Goal: Navigation & Orientation: Find specific page/section

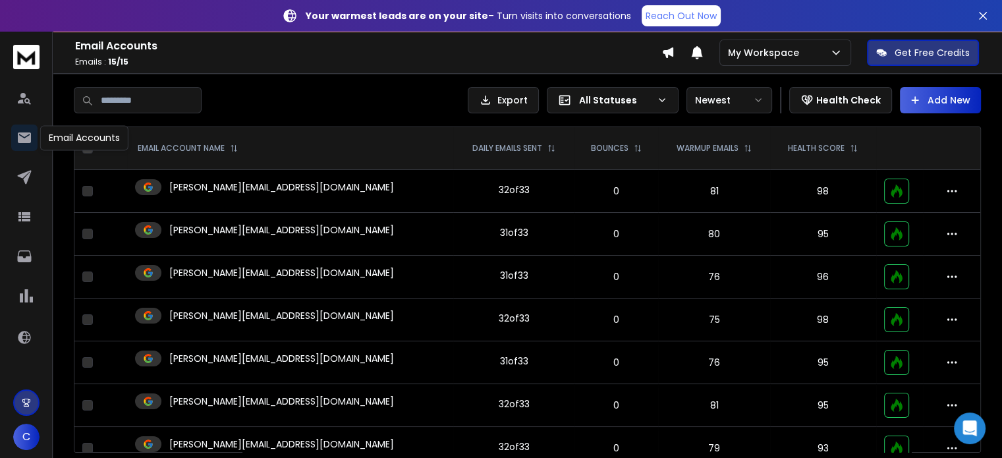
click at [26, 142] on icon at bounding box center [24, 137] width 13 height 11
click at [29, 103] on icon at bounding box center [24, 101] width 13 height 7
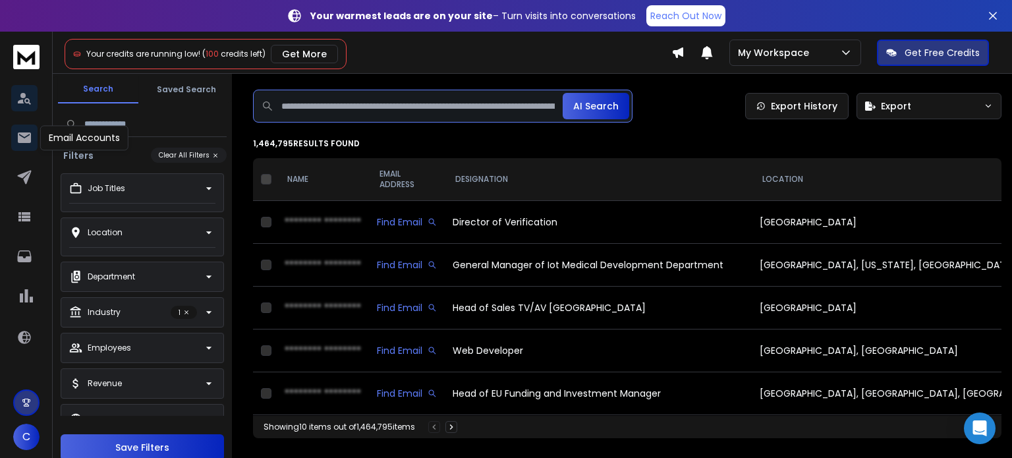
click at [24, 139] on icon at bounding box center [24, 137] width 13 height 11
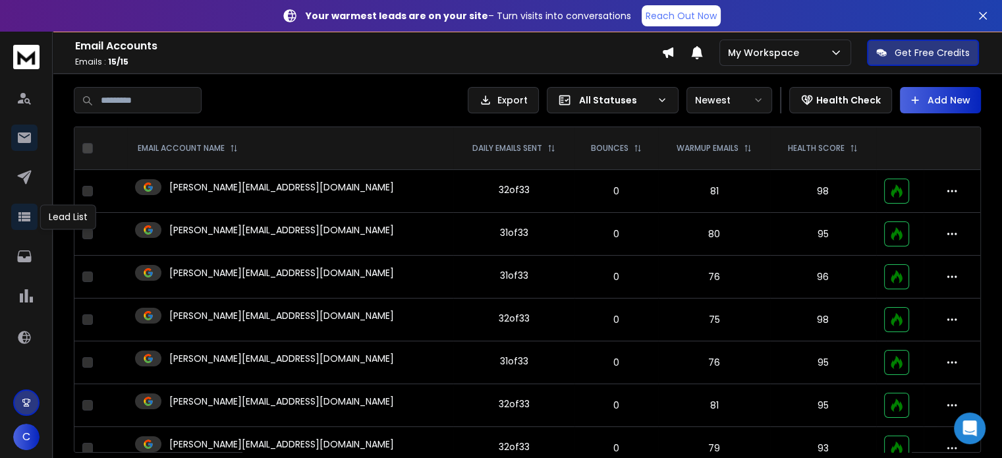
click at [18, 223] on icon at bounding box center [24, 217] width 16 height 16
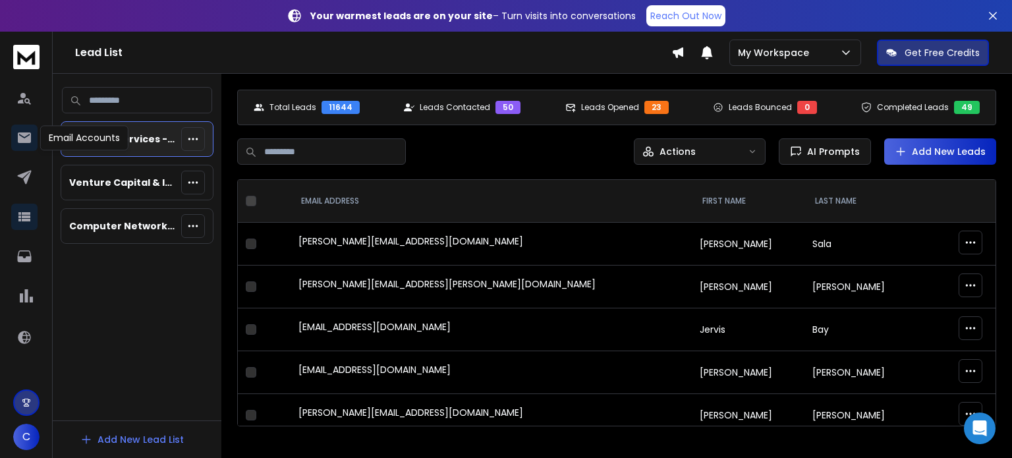
click at [30, 144] on icon at bounding box center [24, 138] width 16 height 16
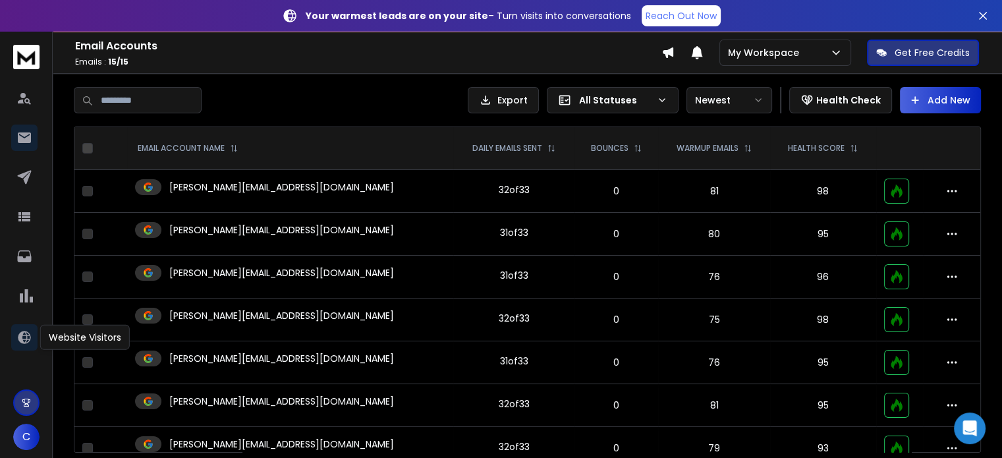
click at [30, 335] on icon at bounding box center [24, 337] width 13 height 13
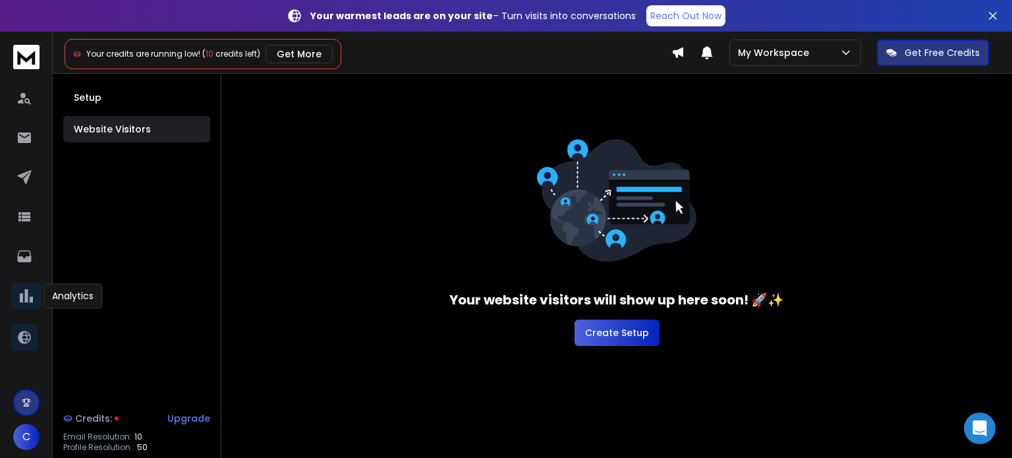
click at [29, 300] on icon at bounding box center [26, 296] width 20 height 20
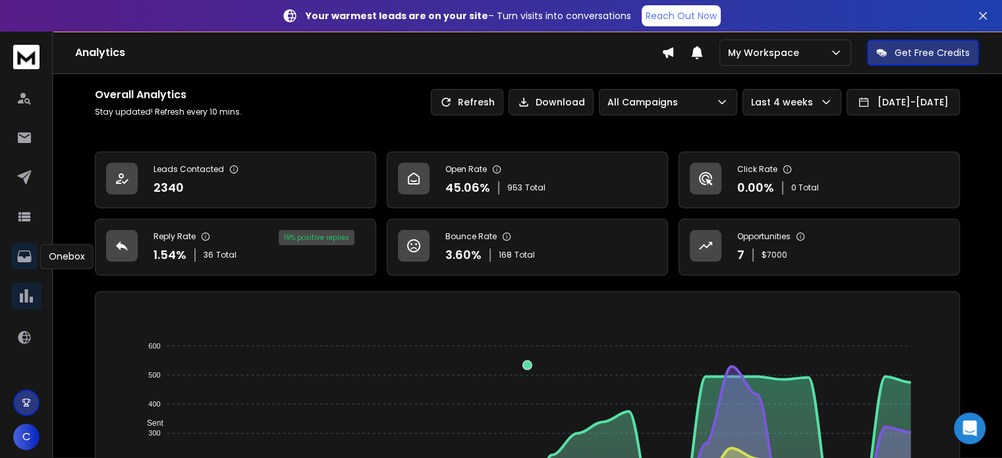
click at [28, 258] on icon at bounding box center [24, 256] width 14 height 12
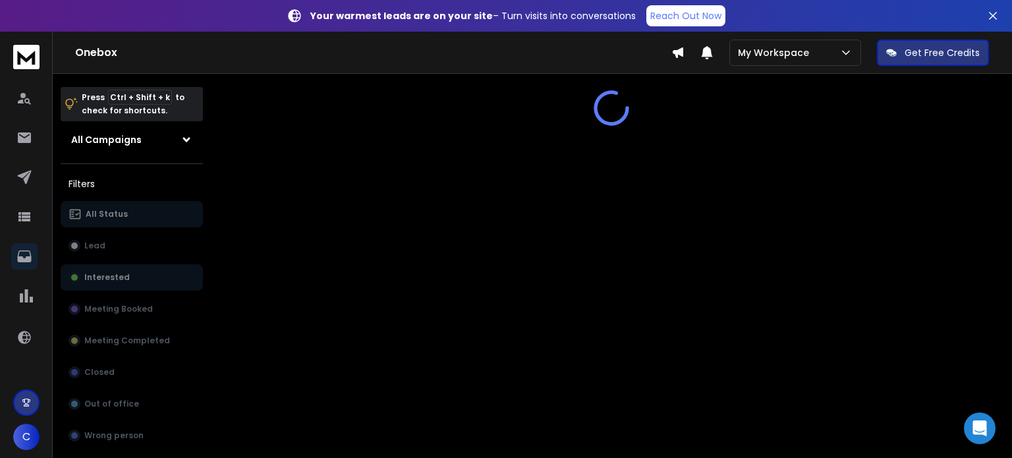
click at [136, 277] on div "All Status Lead Interested Meeting Booked Meeting Completed Closed Out of offic…" at bounding box center [132, 340] width 142 height 279
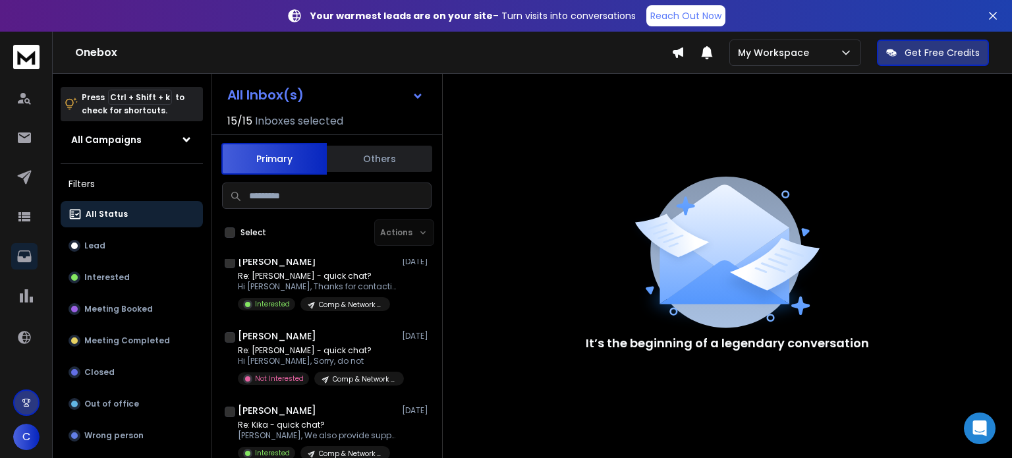
scroll to position [527, 0]
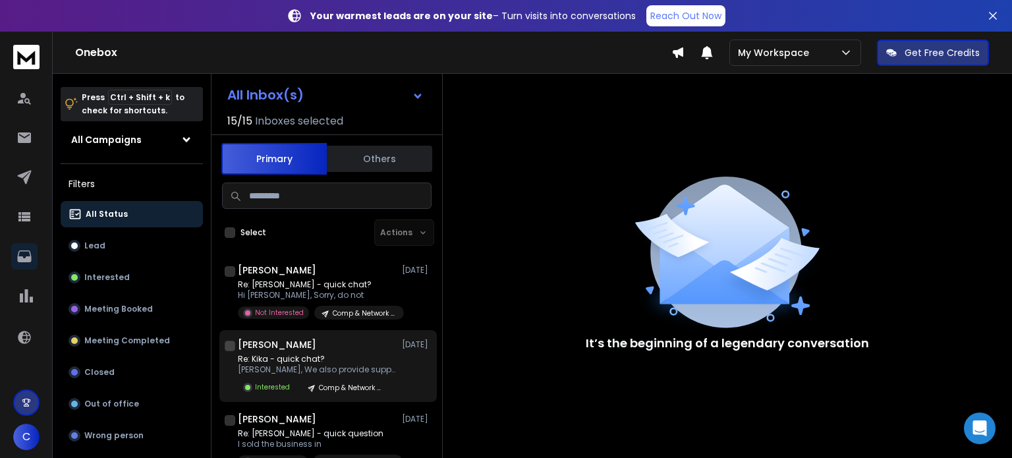
click at [345, 357] on p "Re: Kika - quick chat?" at bounding box center [317, 359] width 158 height 11
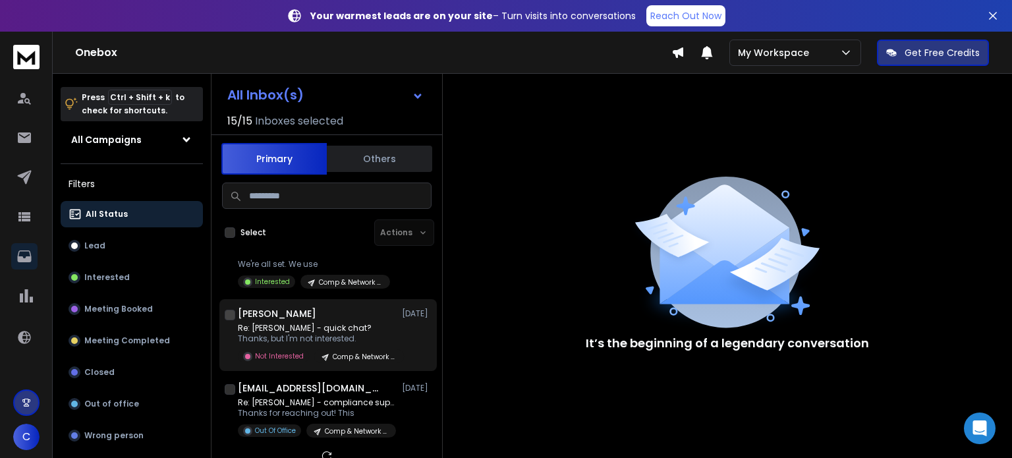
scroll to position [1512, 0]
